Goal: Task Accomplishment & Management: Manage account settings

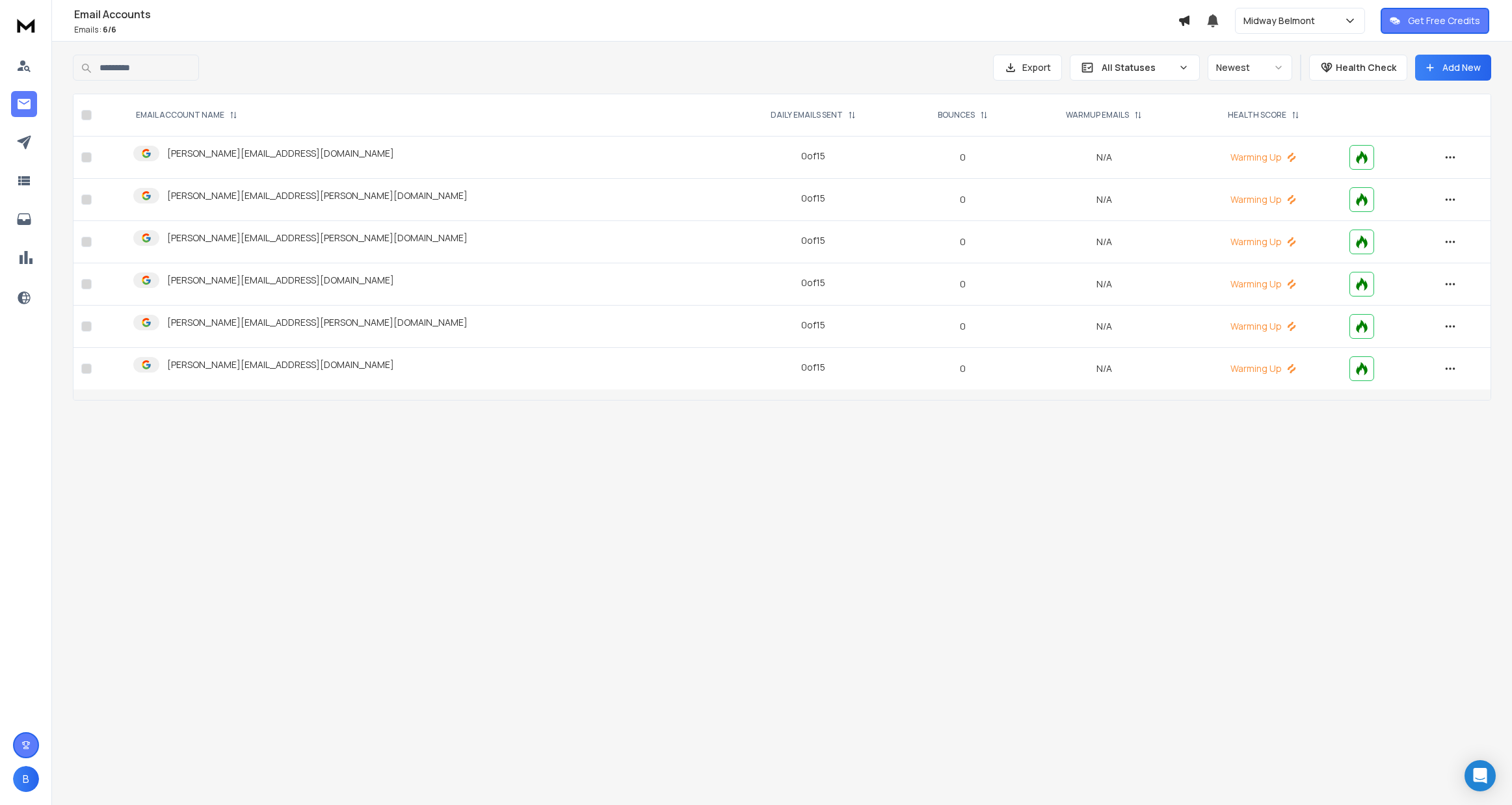
click at [940, 588] on div "Your warmest leads are on your site – Turn visits into conversations Reach Out …" at bounding box center [756, 402] width 1512 height 805
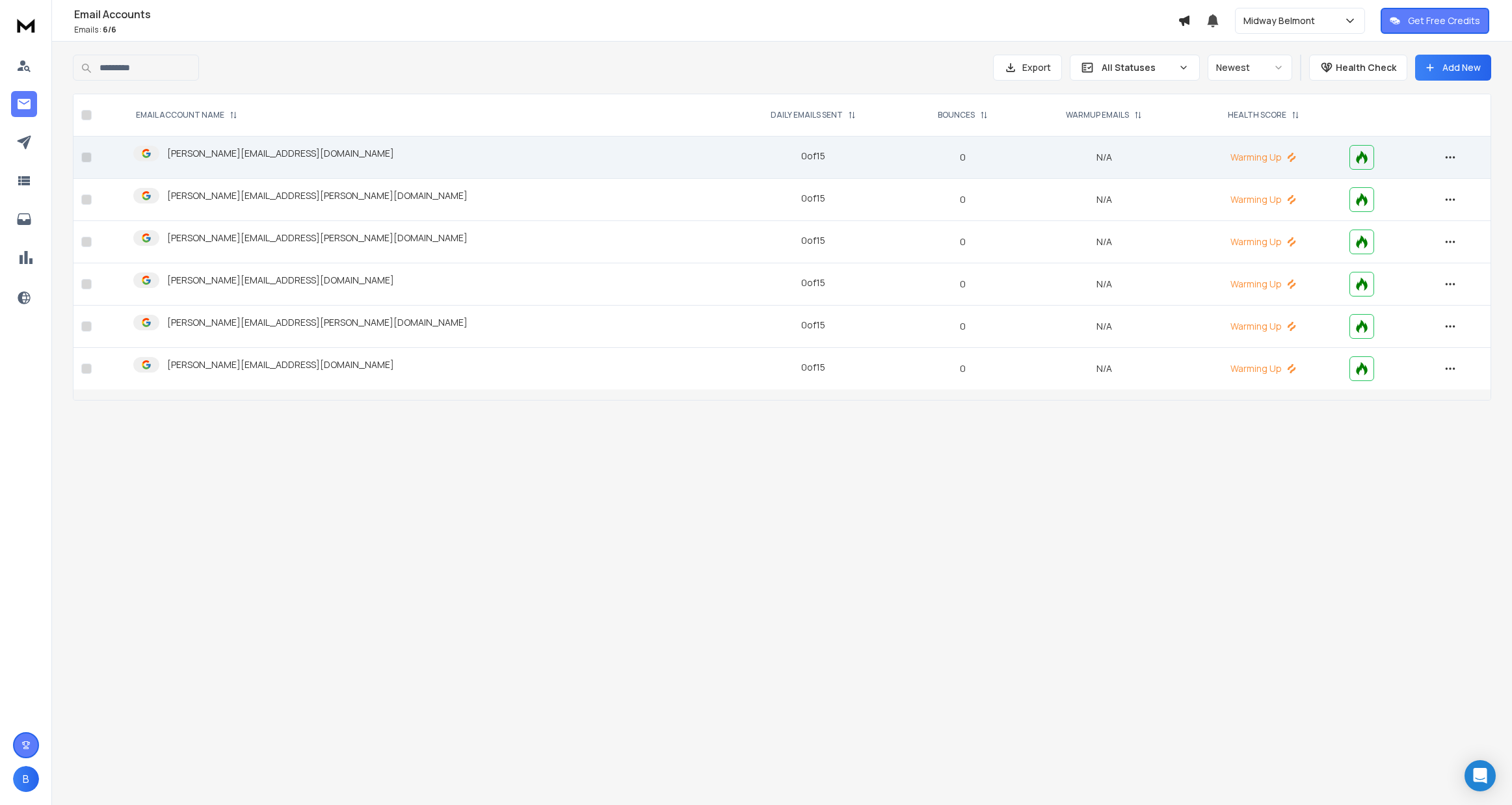
click at [477, 152] on div "[PERSON_NAME][EMAIL_ADDRESS][DOMAIN_NAME]" at bounding box center [425, 153] width 584 height 15
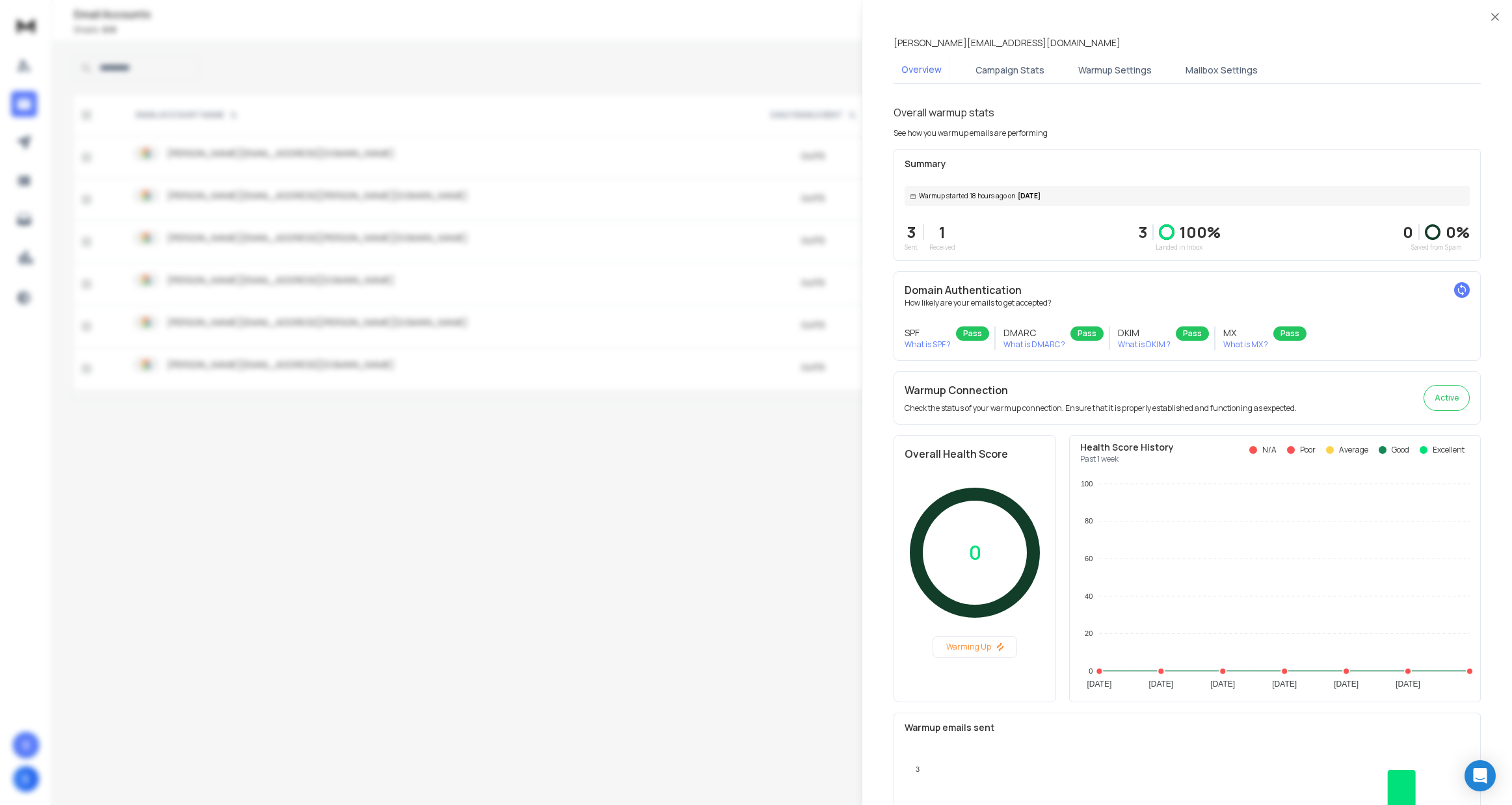
scroll to position [227, 0]
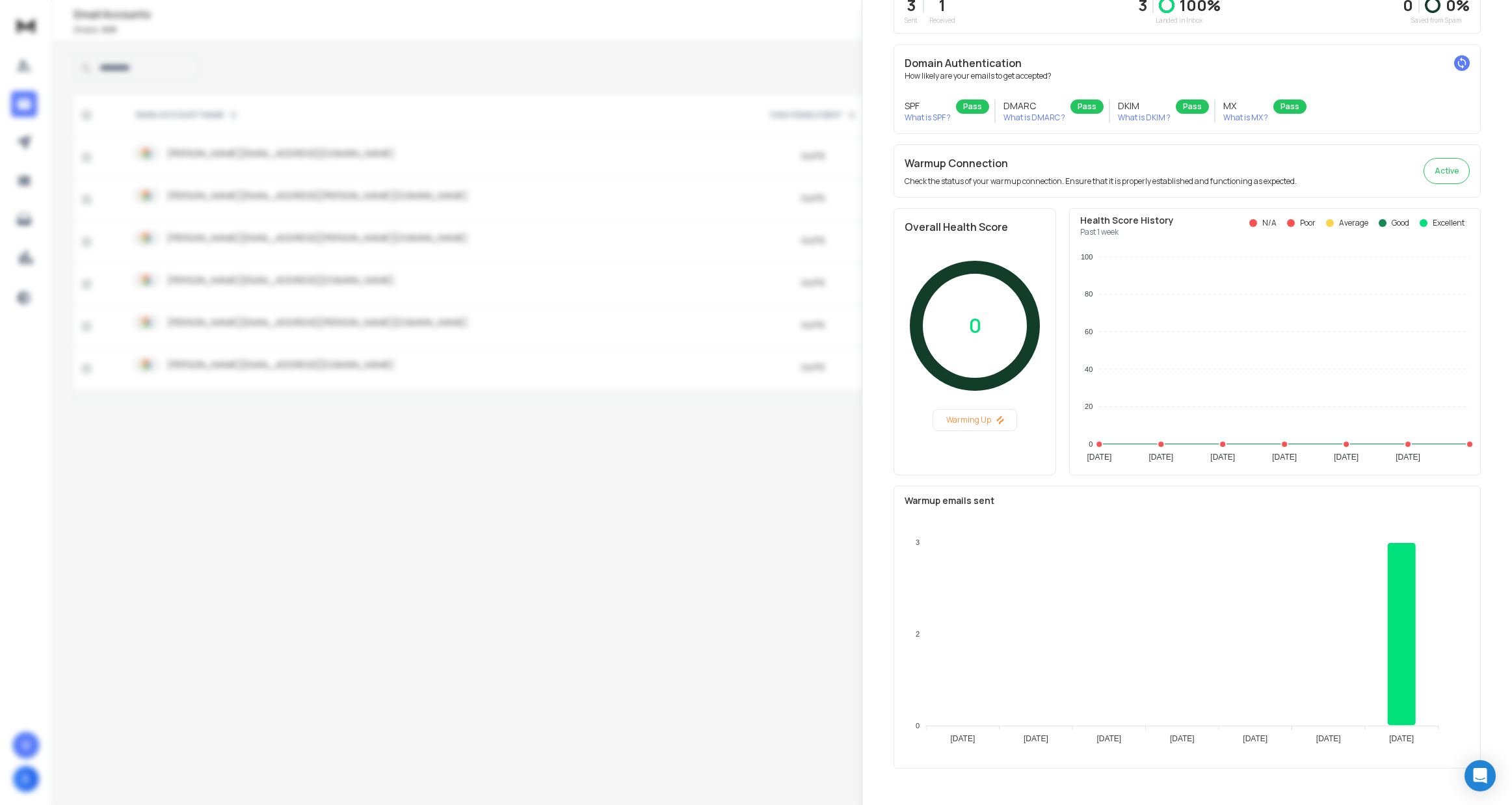
click at [538, 626] on div at bounding box center [756, 402] width 1512 height 805
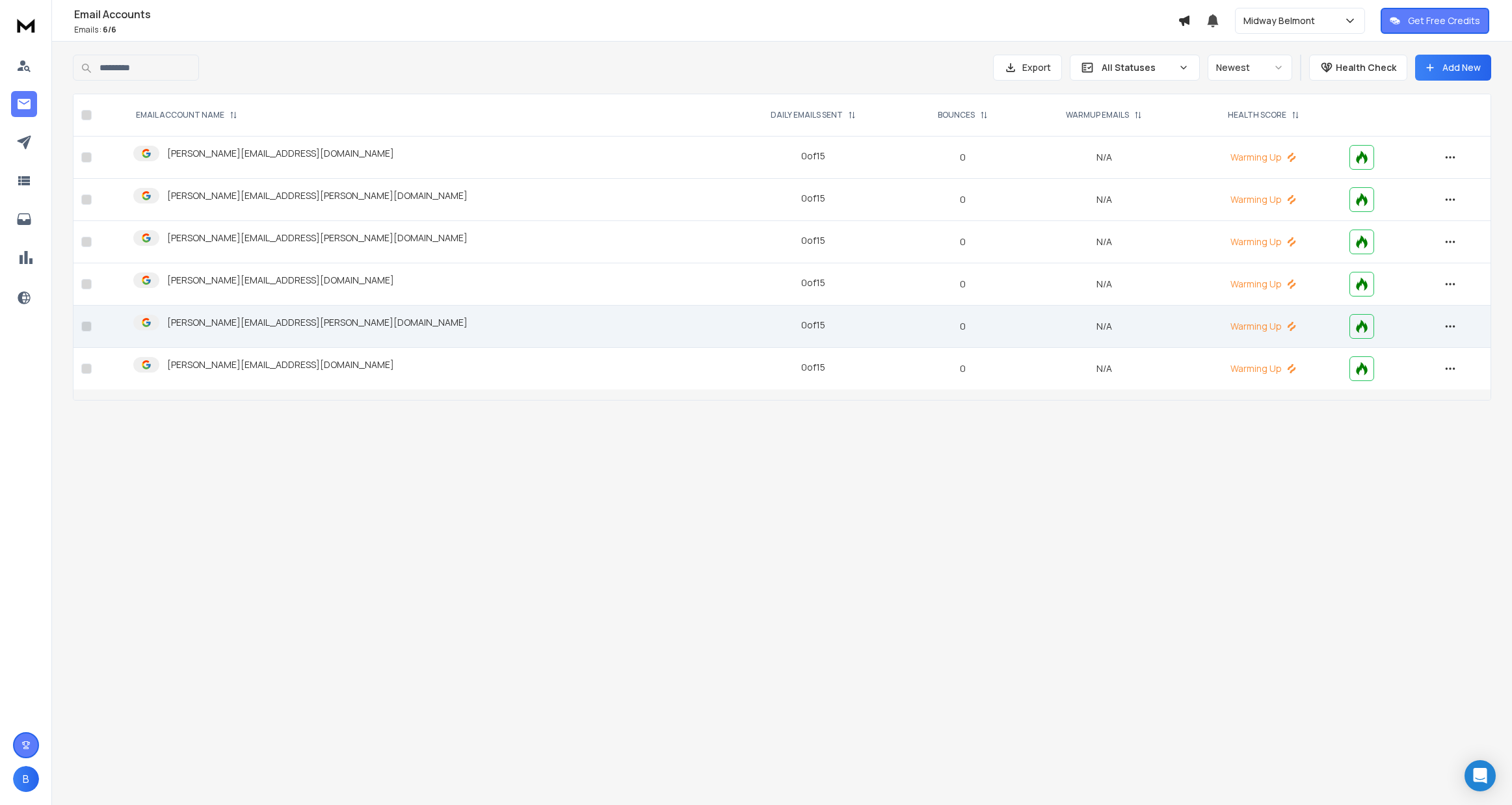
click at [351, 337] on td "[PERSON_NAME][EMAIL_ADDRESS][PERSON_NAME][DOMAIN_NAME]" at bounding box center [425, 327] width 599 height 42
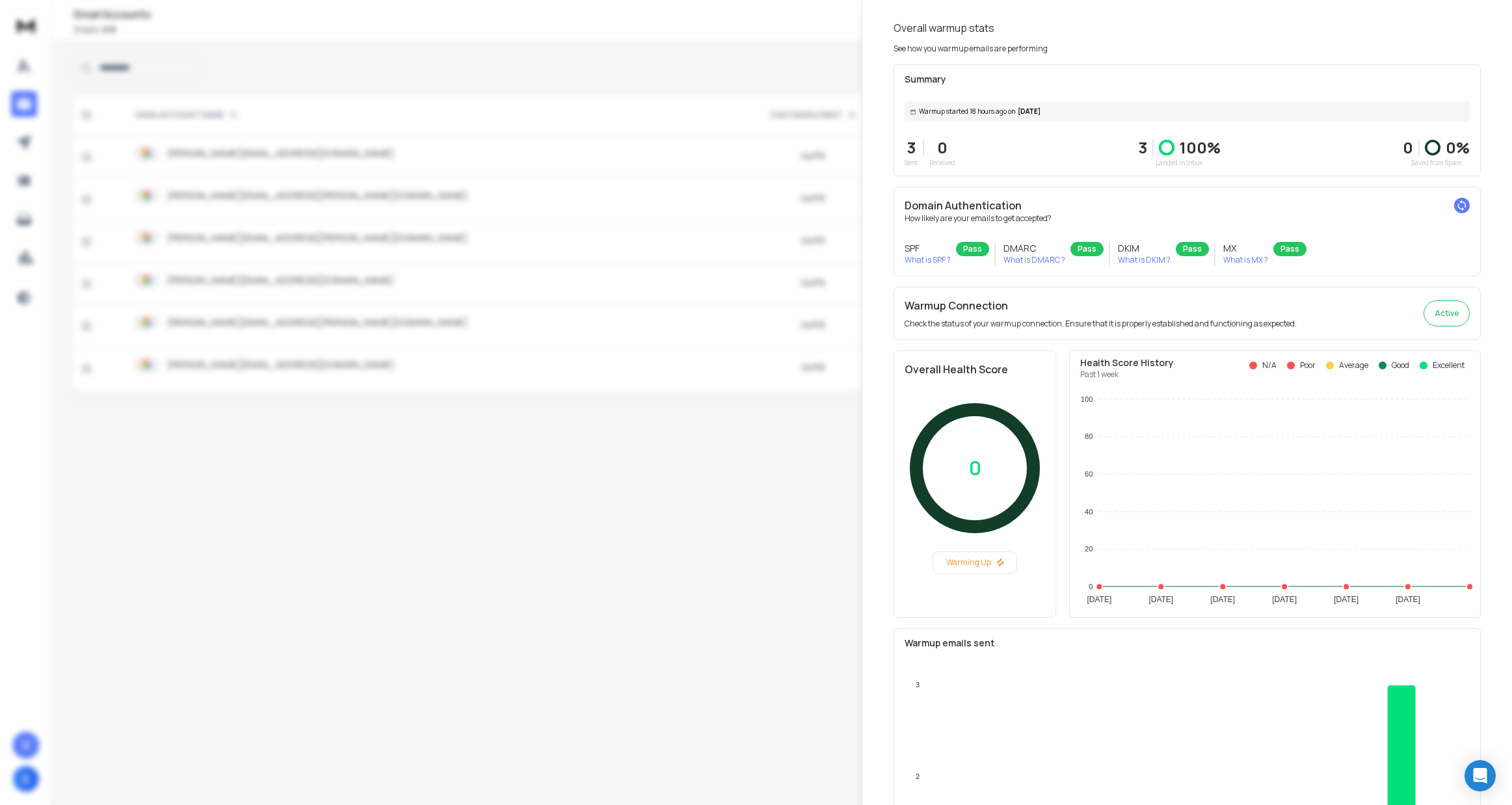
scroll to position [176, 0]
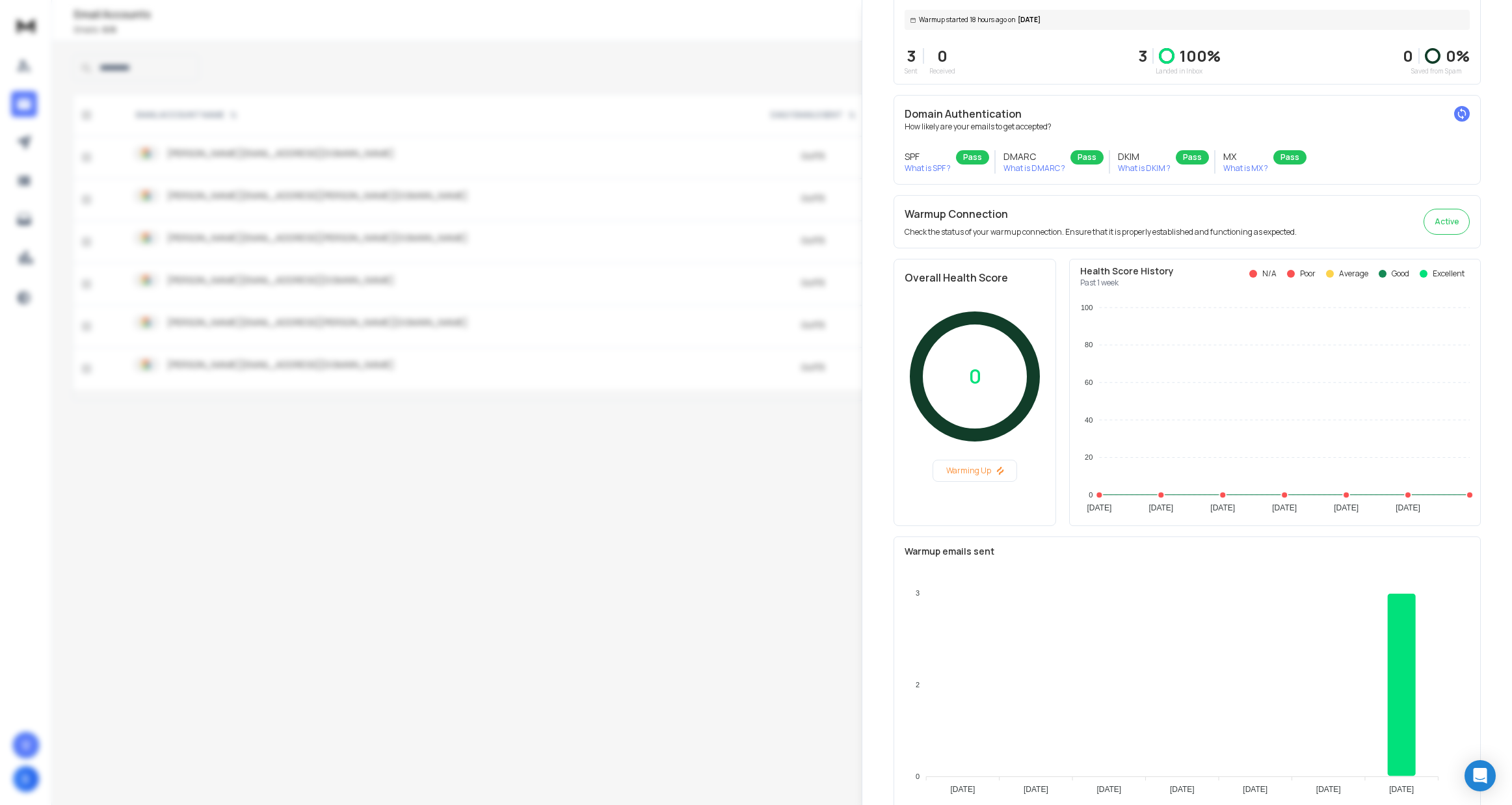
click at [624, 665] on div at bounding box center [756, 402] width 1512 height 805
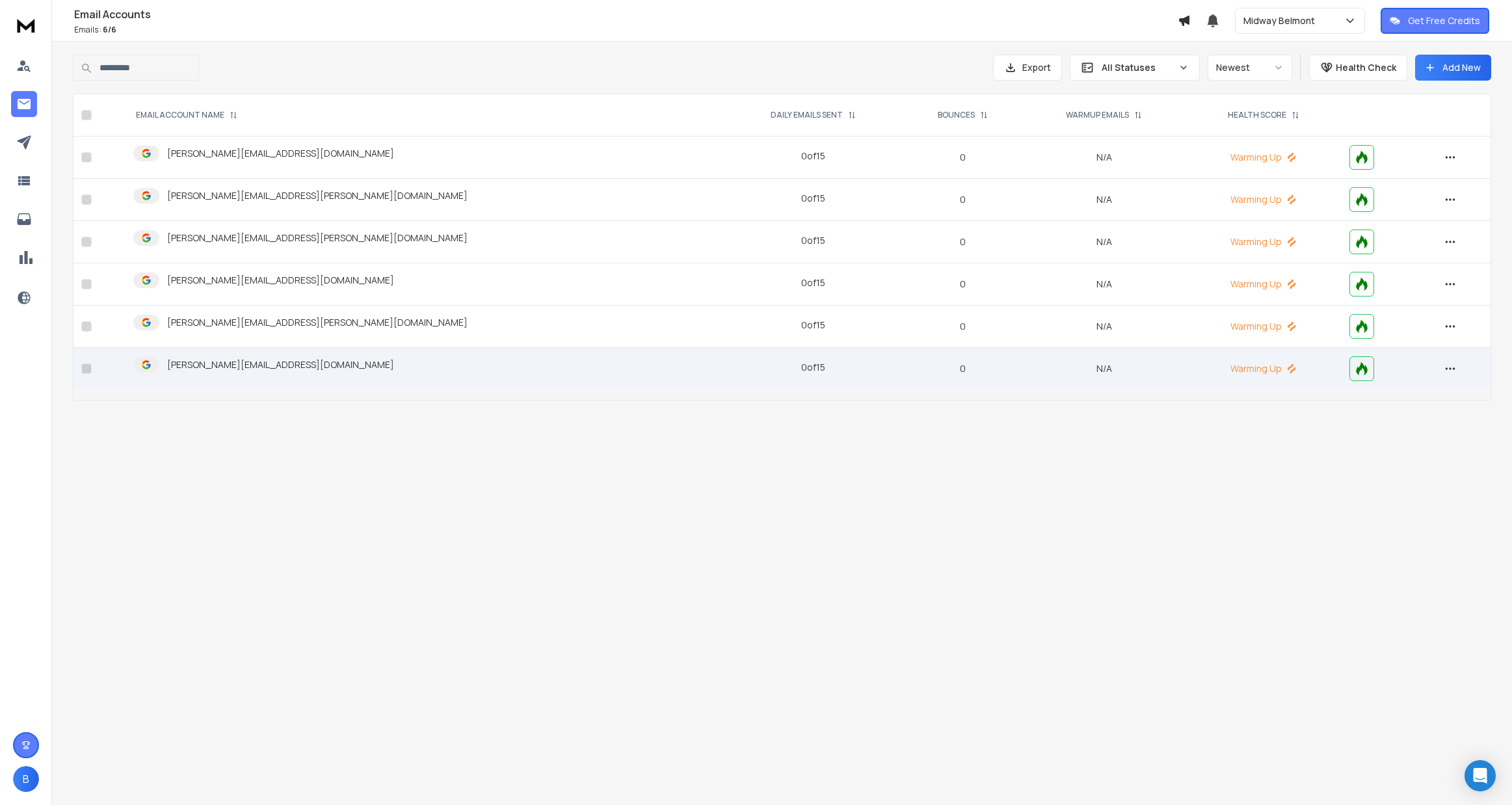
click at [504, 372] on div "[PERSON_NAME][EMAIL_ADDRESS][DOMAIN_NAME]" at bounding box center [425, 365] width 584 height 15
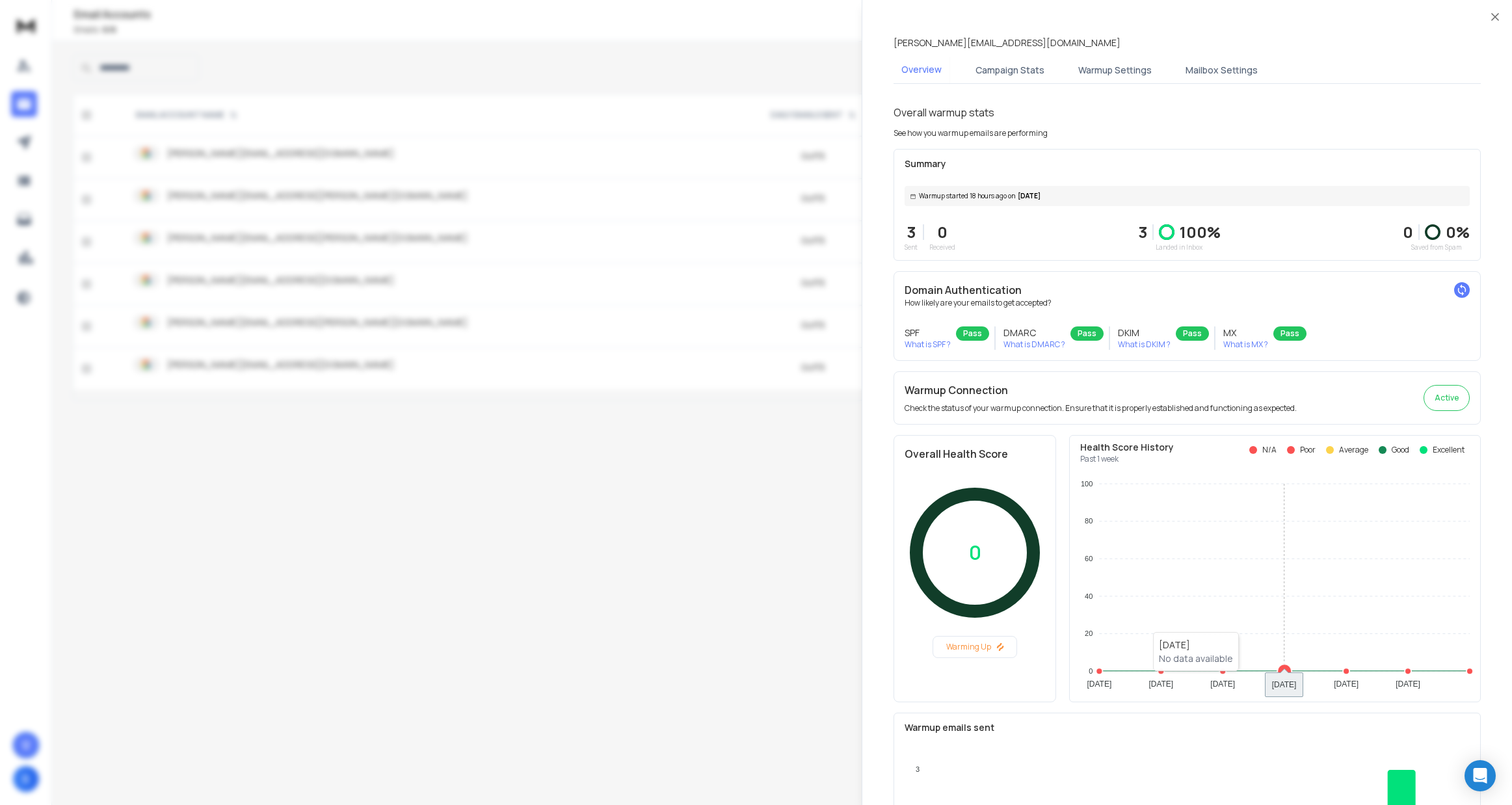
scroll to position [227, 0]
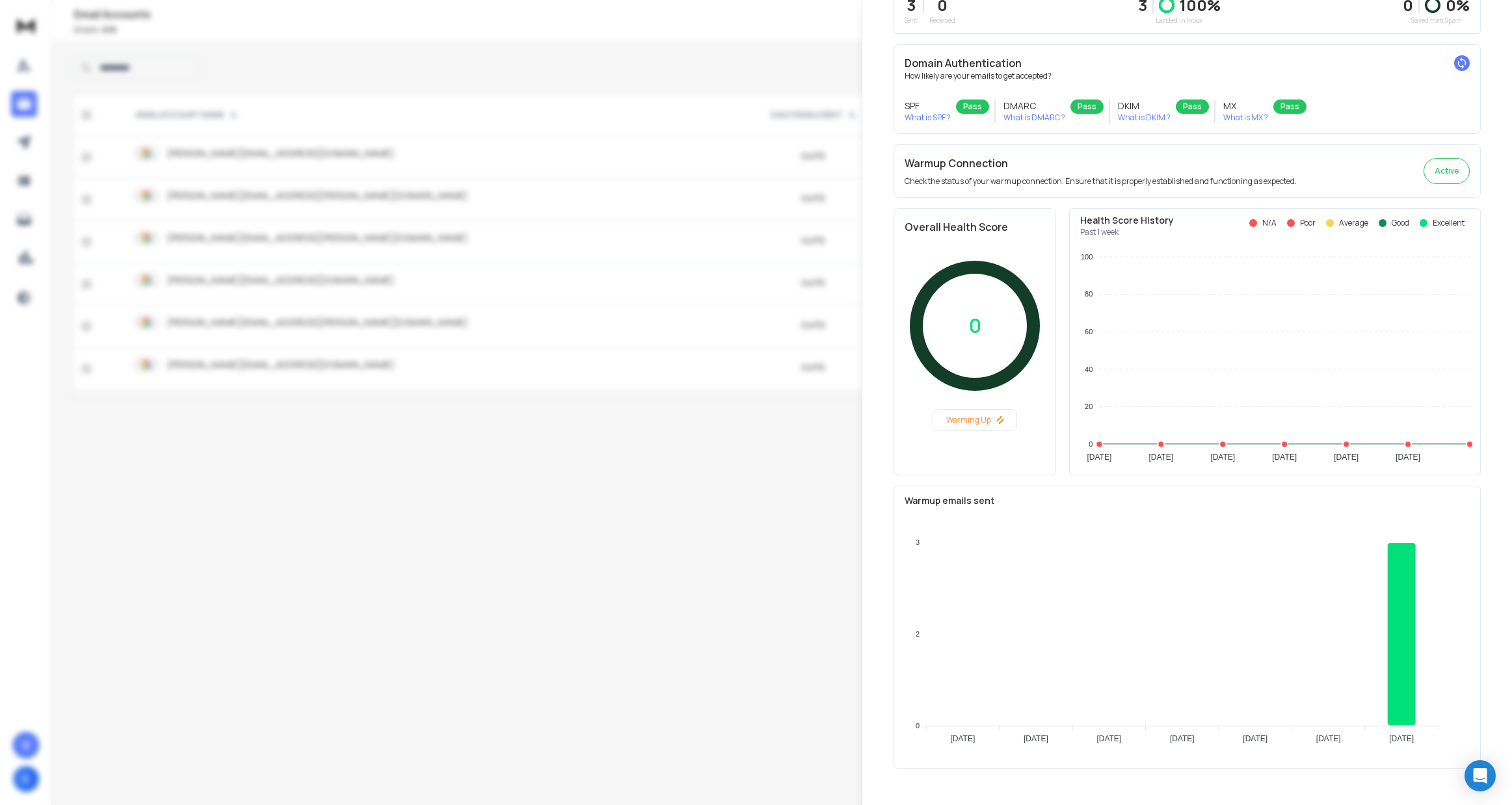
click at [524, 592] on div at bounding box center [756, 402] width 1512 height 805
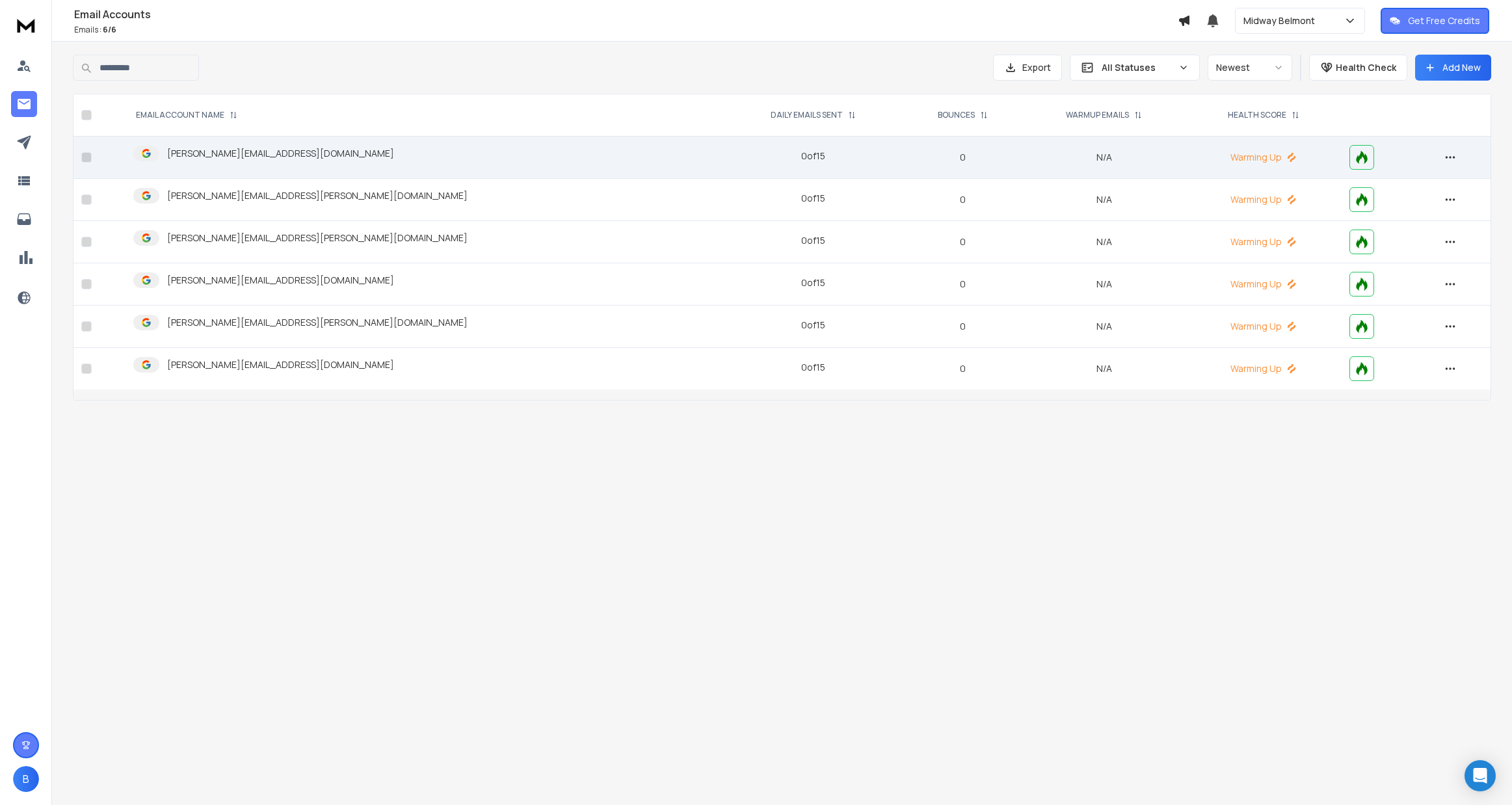
click at [385, 177] on td "[PERSON_NAME][EMAIL_ADDRESS][DOMAIN_NAME]" at bounding box center [425, 157] width 599 height 42
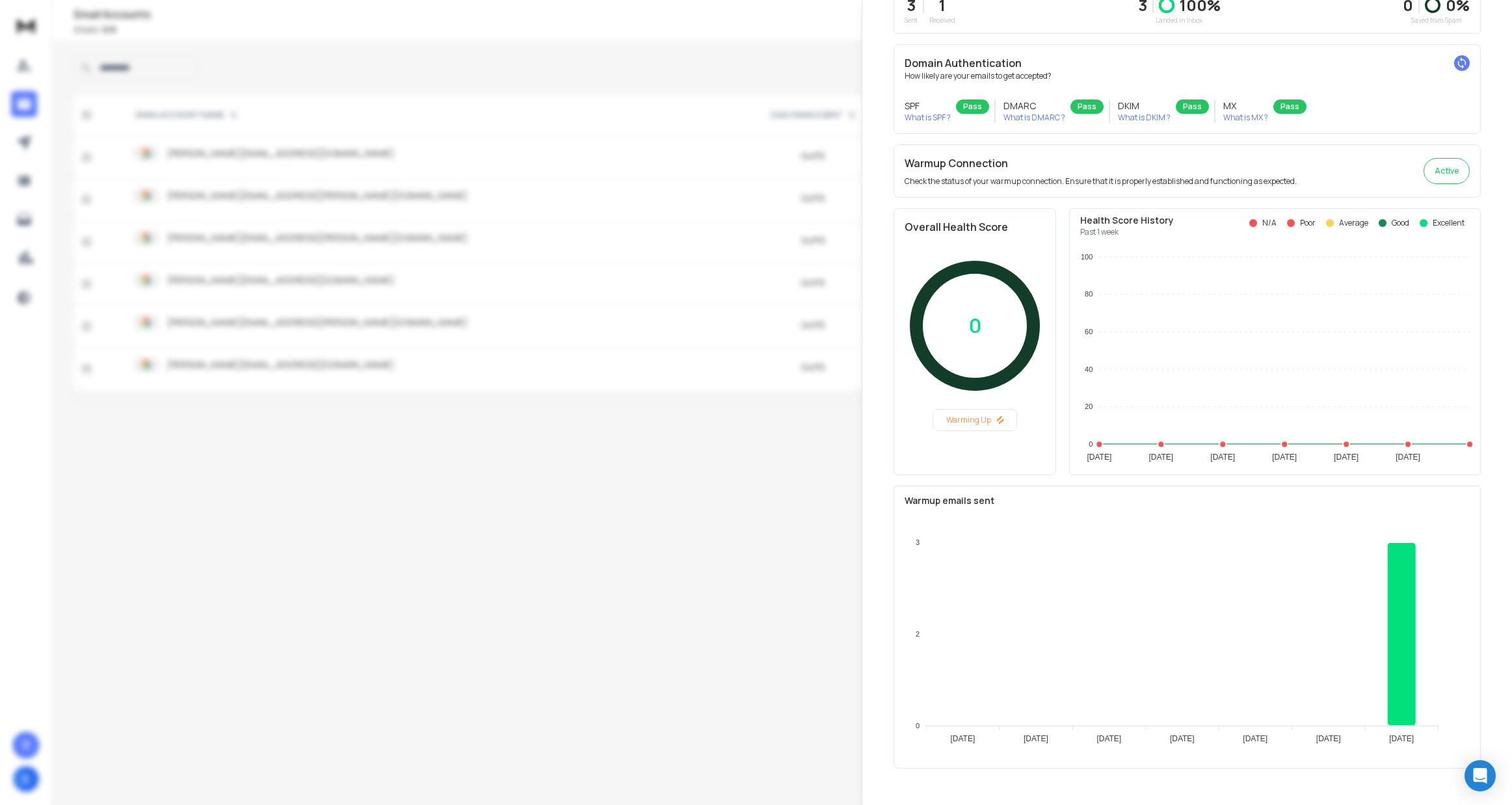
click at [463, 531] on div at bounding box center [756, 402] width 1512 height 805
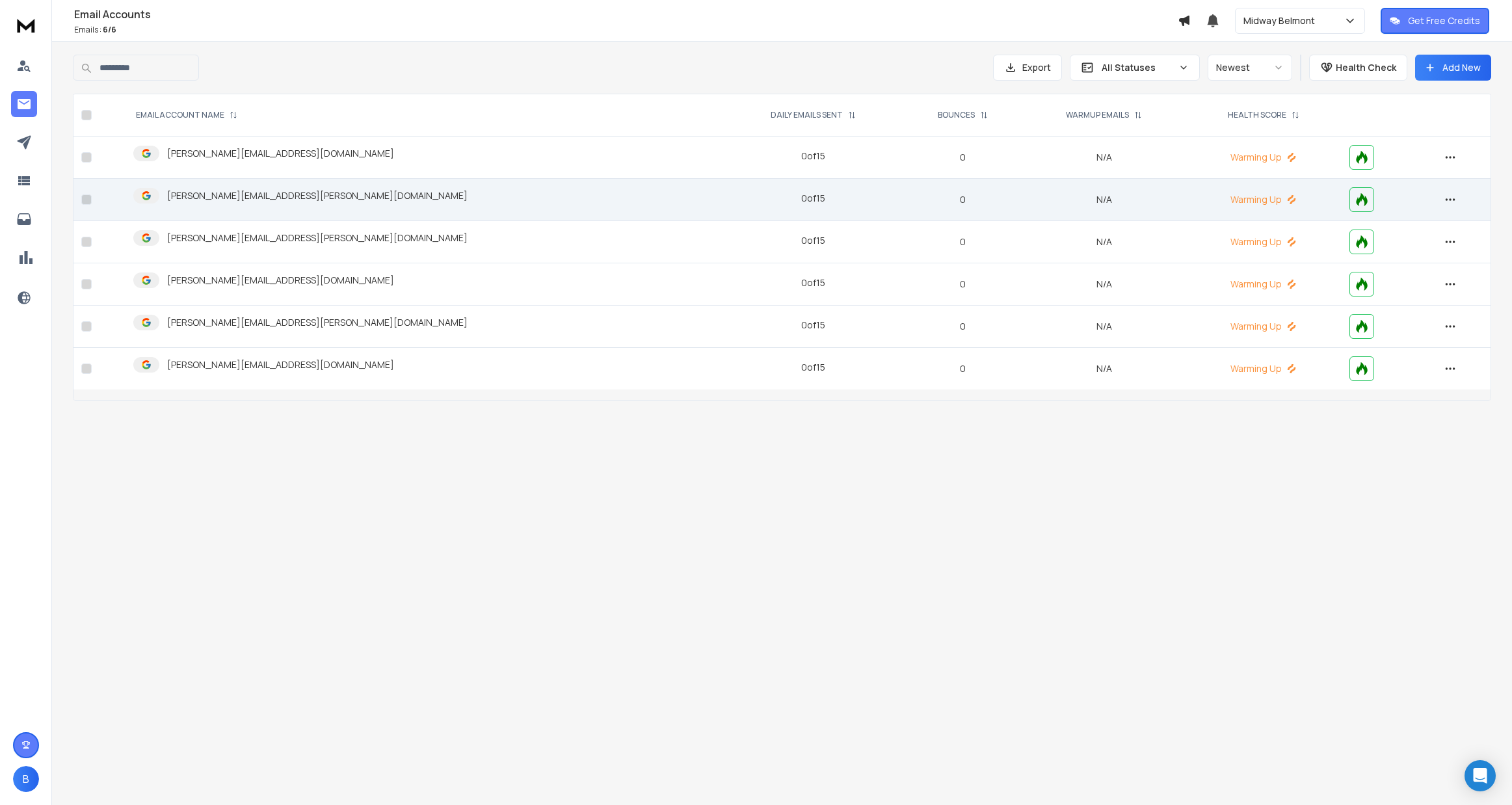
click at [423, 181] on td "[PERSON_NAME][EMAIL_ADDRESS][PERSON_NAME][DOMAIN_NAME]" at bounding box center [425, 200] width 599 height 42
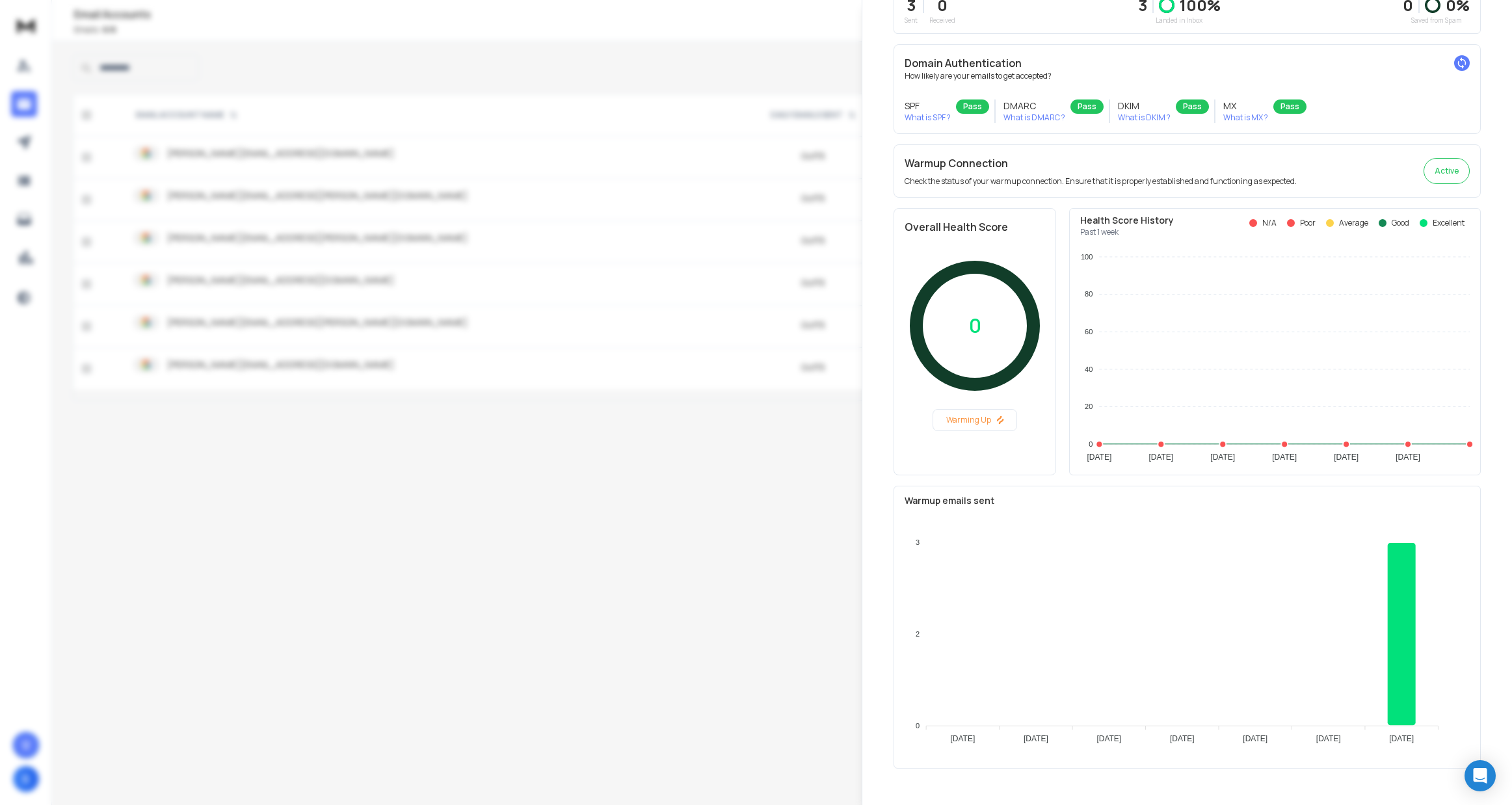
click at [700, 605] on div at bounding box center [756, 402] width 1512 height 805
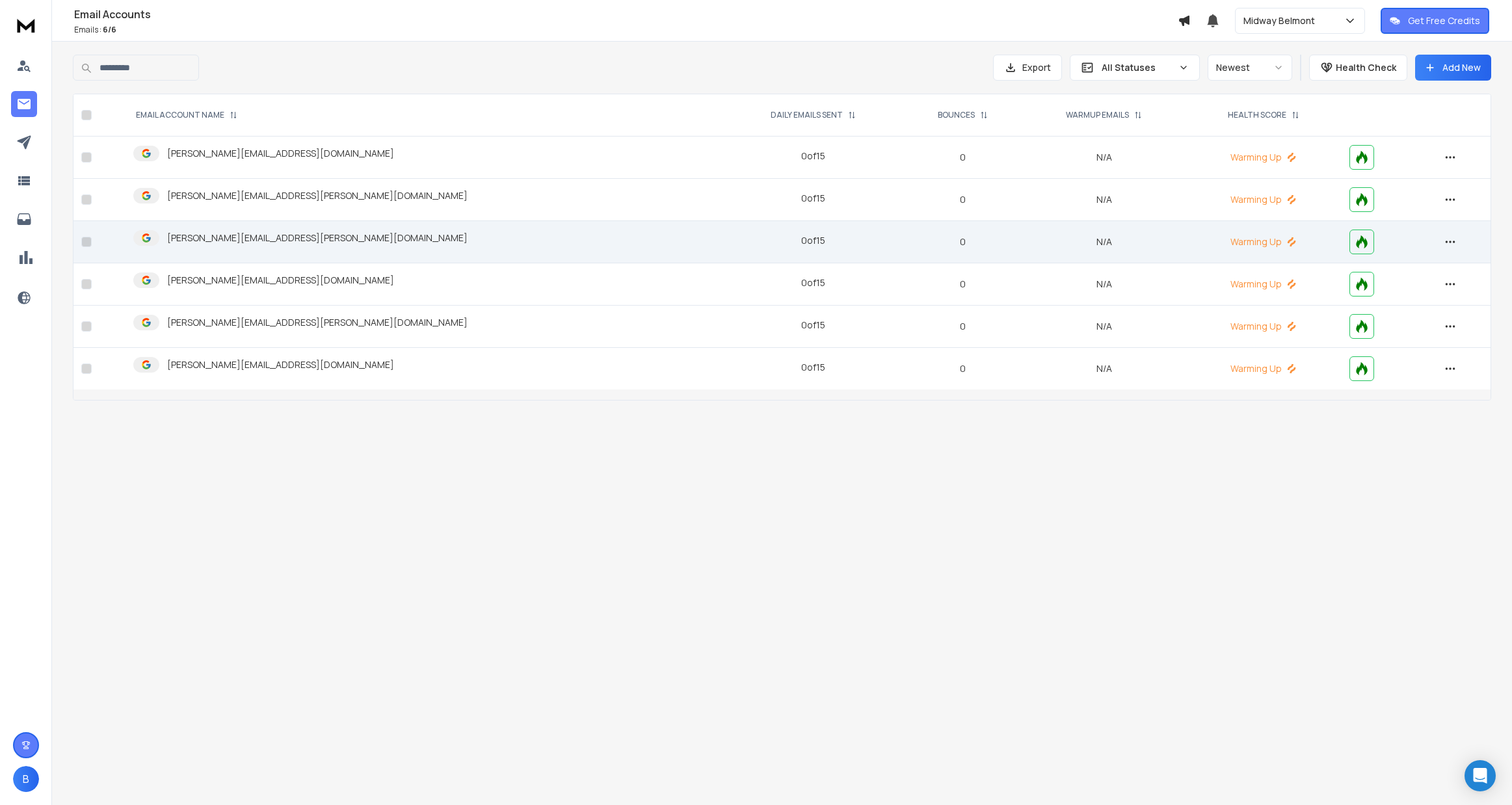
click at [724, 228] on td "0 of 15" at bounding box center [814, 238] width 179 height 34
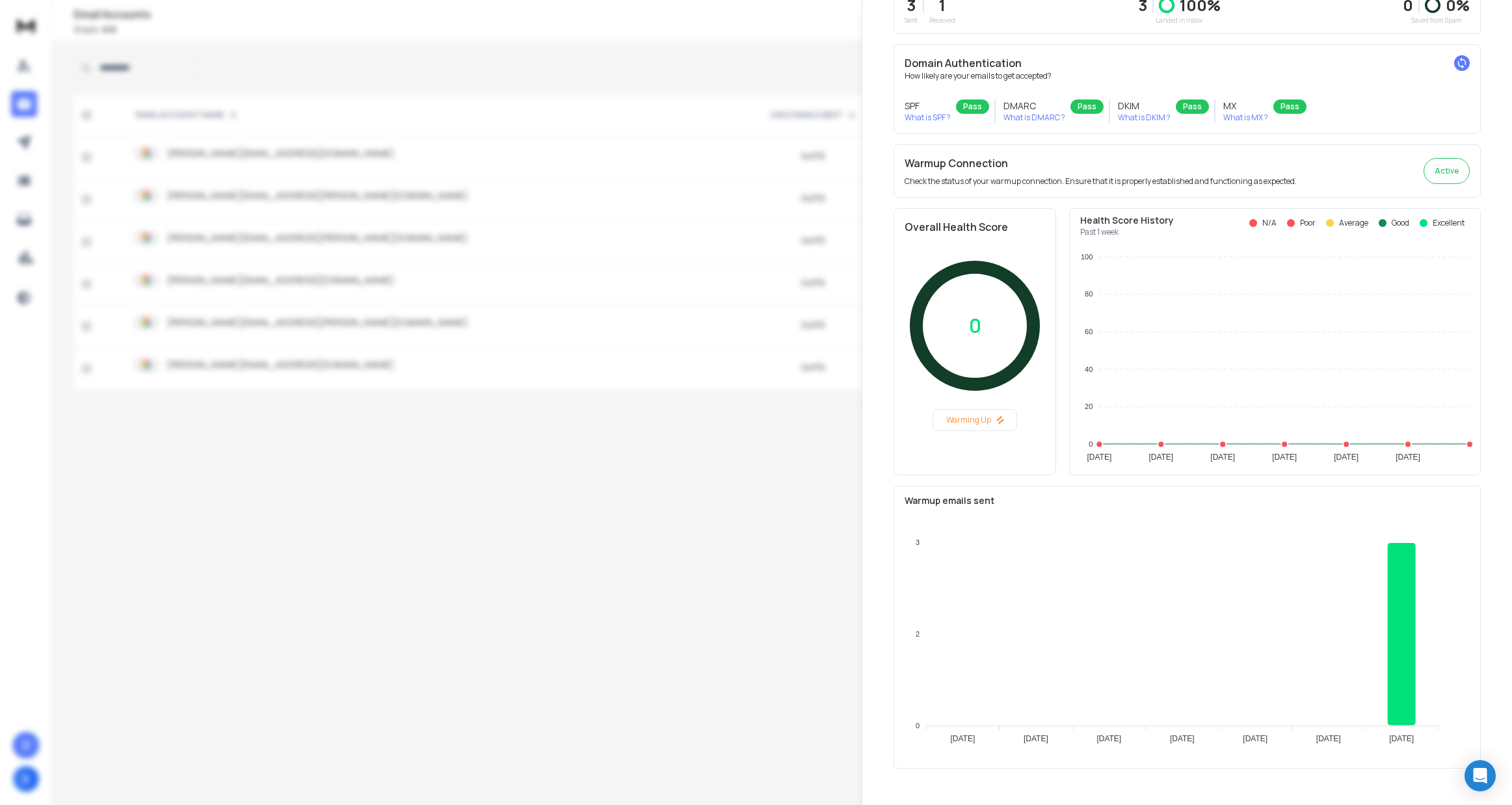
click at [572, 569] on div at bounding box center [756, 402] width 1512 height 805
